Goal: Communication & Community: Answer question/provide support

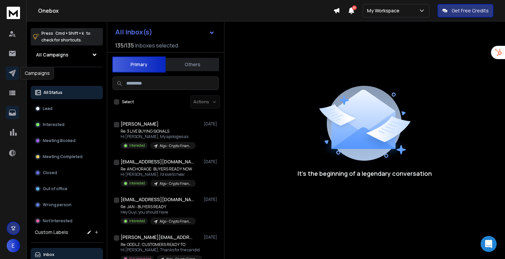
click at [16, 77] on link at bounding box center [12, 72] width 13 height 13
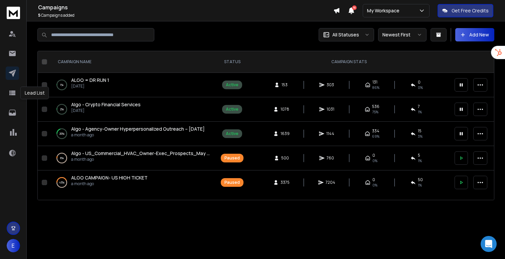
click at [13, 81] on div at bounding box center [13, 74] width 15 height 16
click at [10, 70] on icon at bounding box center [12, 73] width 8 height 8
click at [13, 110] on icon at bounding box center [12, 113] width 7 height 6
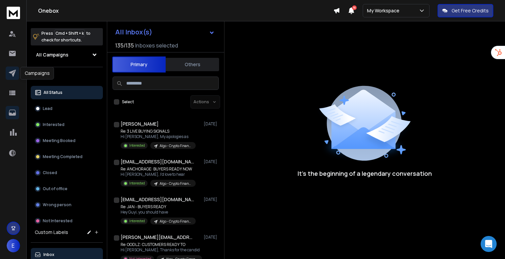
click at [12, 76] on icon at bounding box center [12, 72] width 7 height 7
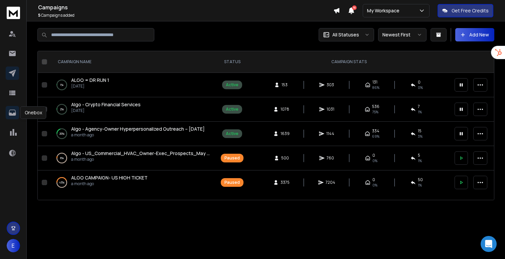
click at [11, 113] on icon at bounding box center [12, 113] width 8 height 8
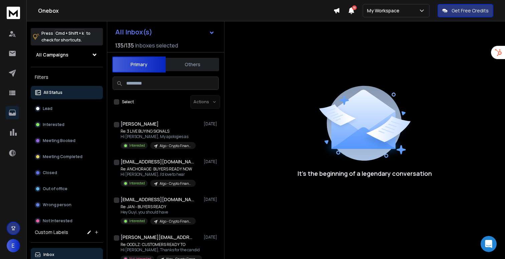
click at [147, 82] on input at bounding box center [166, 82] width 106 height 13
paste input "**********"
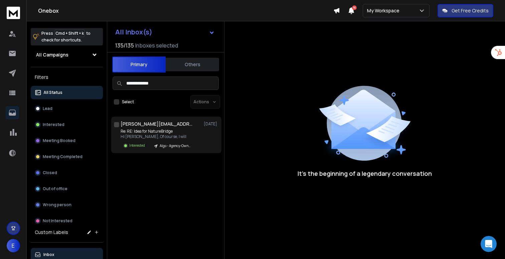
type input "**********"
click at [154, 126] on h1 "[PERSON_NAME][EMAIL_ADDRESS][DOMAIN_NAME]" at bounding box center [157, 124] width 73 height 7
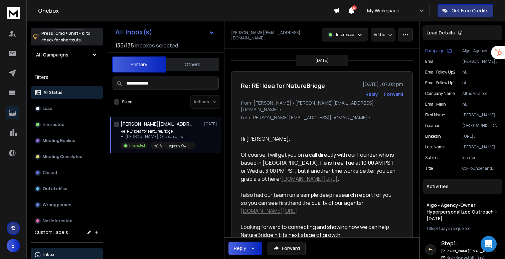
click at [287, 151] on div "Of course, I will get you on a call directly with our Founder who is based in L…" at bounding box center [319, 167] width 157 height 32
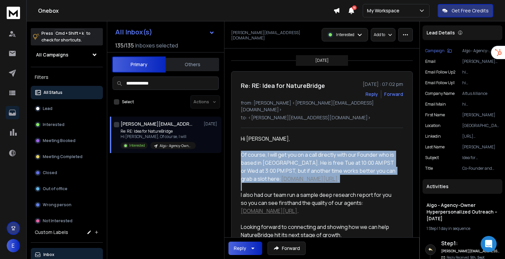
click at [287, 151] on div "Of course, I will get you on a call directly with our Founder who is based in L…" at bounding box center [319, 167] width 157 height 32
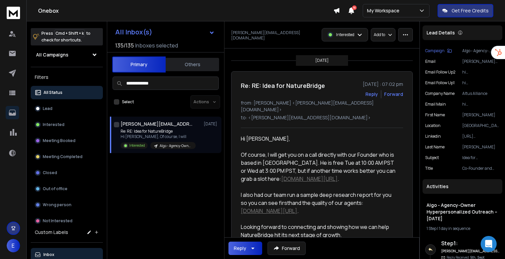
click at [314, 143] on div at bounding box center [319, 147] width 157 height 8
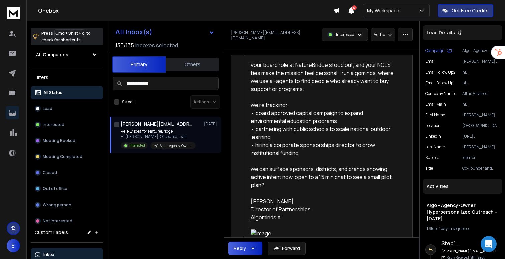
scroll to position [534, 0]
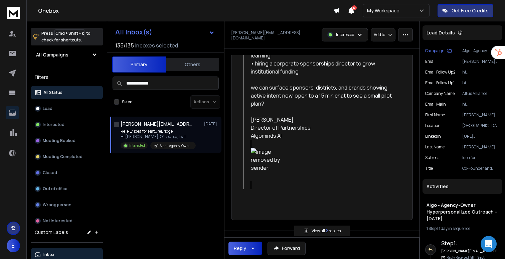
click at [258, 248] on button "Reply" at bounding box center [245, 247] width 34 height 13
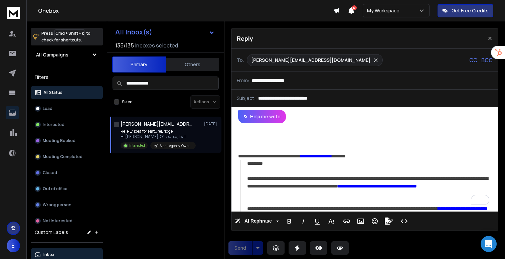
click at [256, 121] on button "Help me write" at bounding box center [262, 116] width 48 height 13
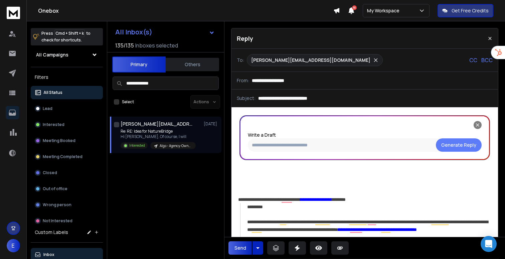
click at [273, 145] on input "text" at bounding box center [365, 144] width 234 height 13
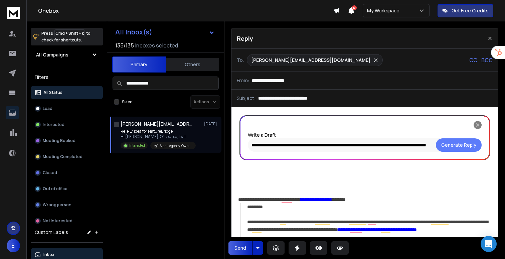
scroll to position [0, 173]
type input "**********"
click at [469, 149] on button "Generate Reply" at bounding box center [459, 144] width 46 height 13
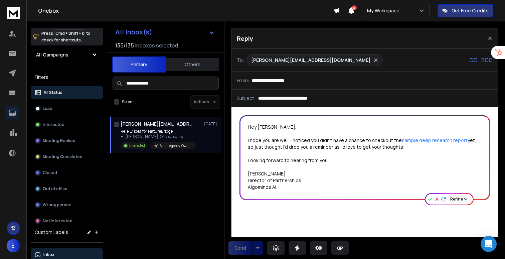
click at [428, 198] on icon at bounding box center [430, 198] width 5 height 5
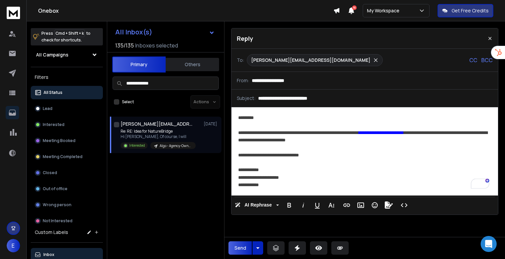
click at [236, 245] on button "Send" at bounding box center [239, 247] width 23 height 13
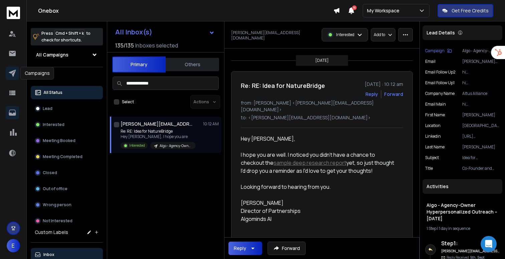
click at [13, 68] on link at bounding box center [12, 72] width 13 height 13
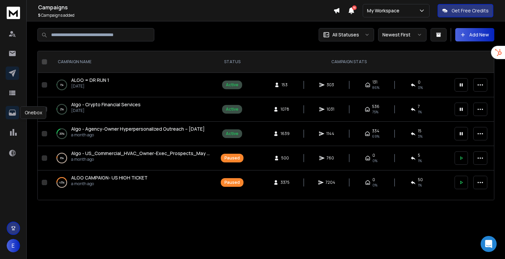
click at [12, 115] on icon at bounding box center [12, 113] width 7 height 6
